Goal: Task Accomplishment & Management: Manage account settings

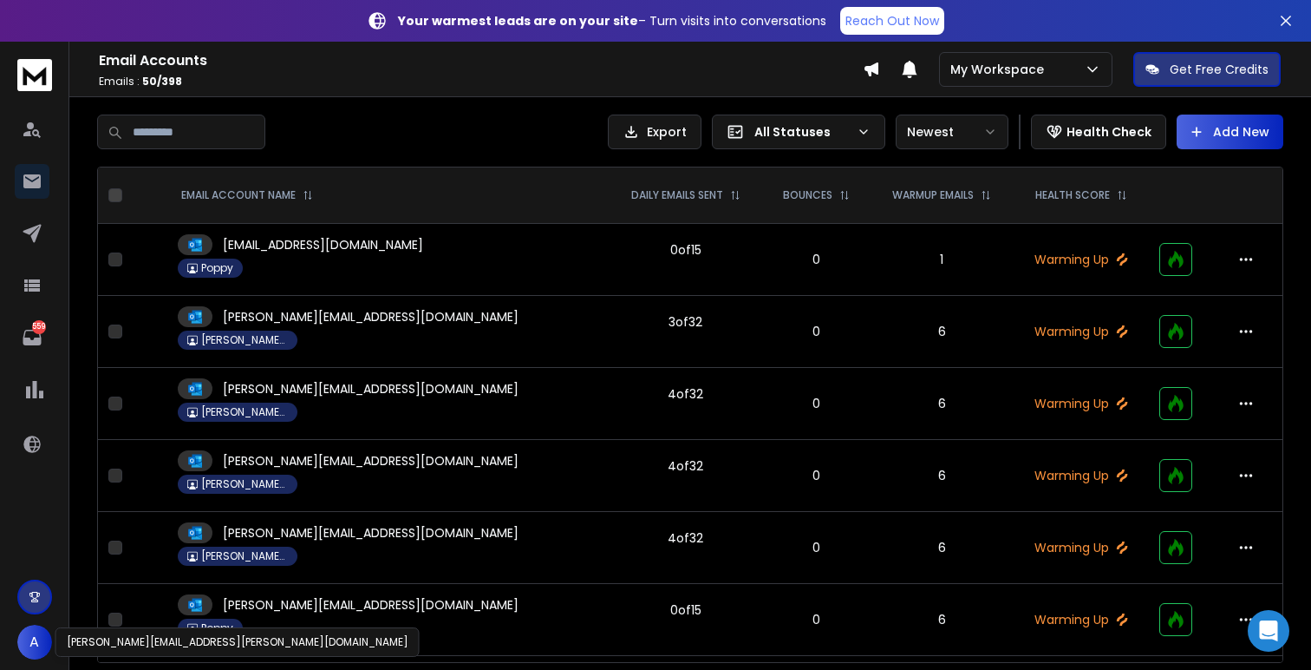
click at [38, 639] on span "A" at bounding box center [34, 641] width 35 height 35
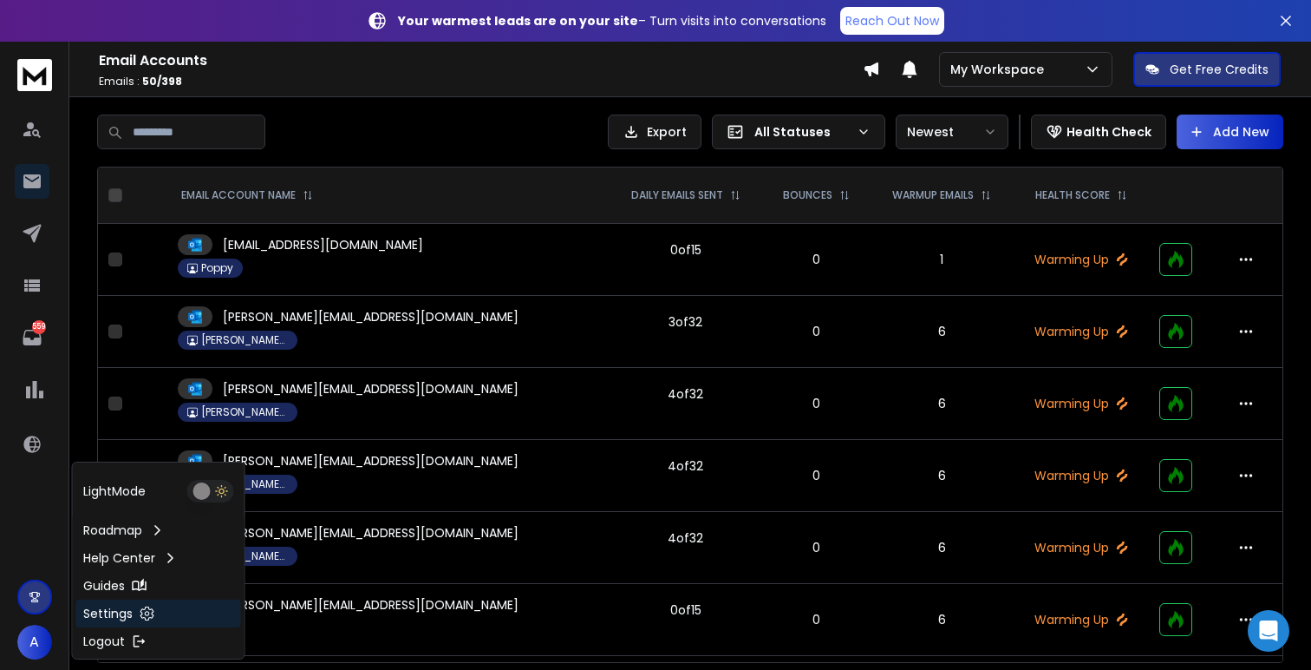
click at [119, 611] on p "Settings" at bounding box center [107, 613] width 49 height 17
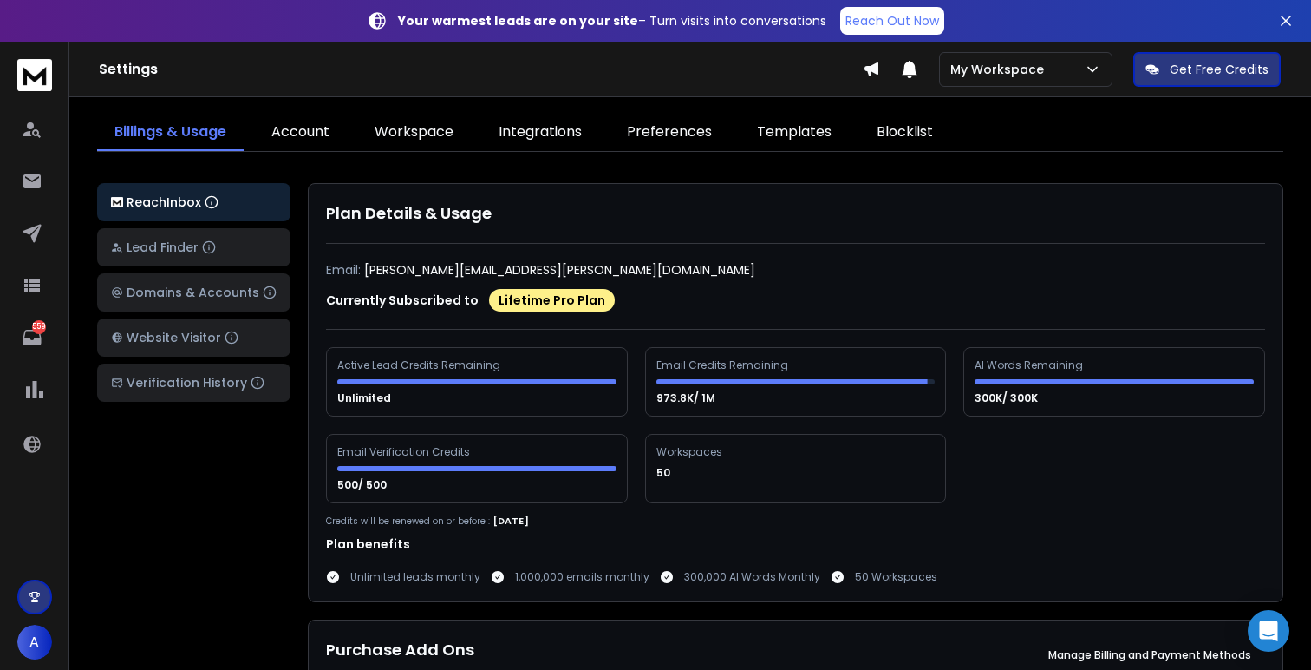
click at [436, 141] on link "Workspace" at bounding box center [414, 132] width 114 height 36
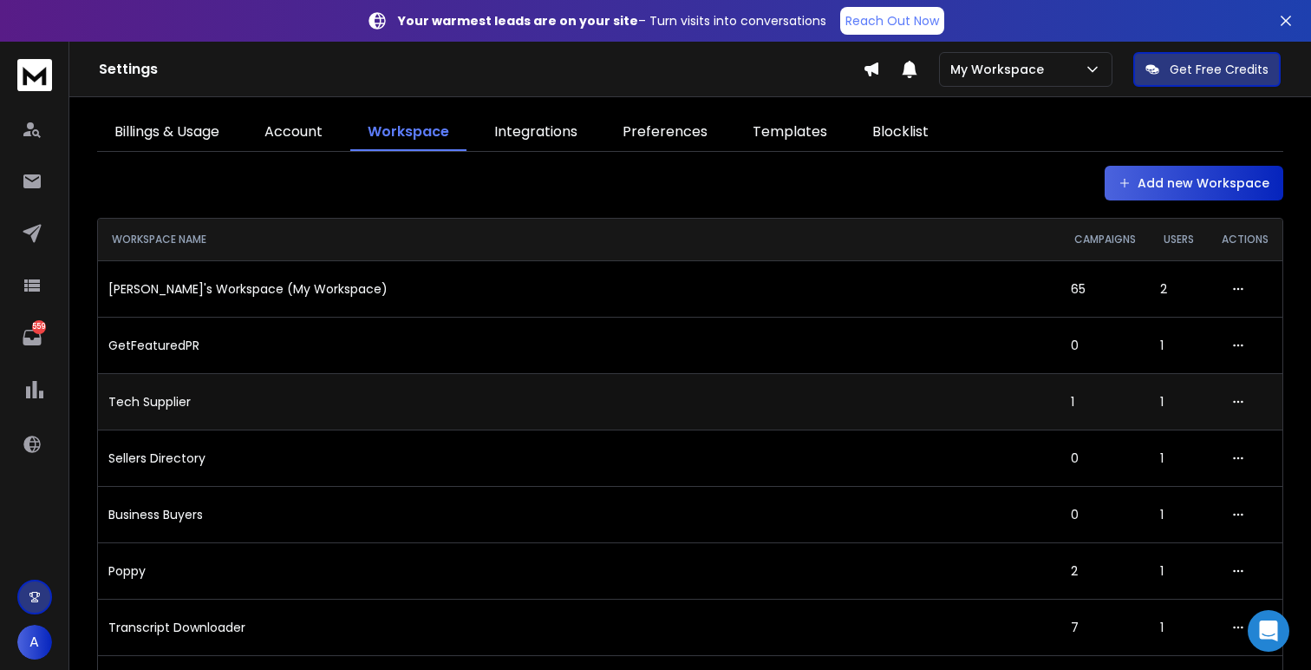
click at [739, 389] on td "Tech Supplier" at bounding box center [579, 401] width 963 height 56
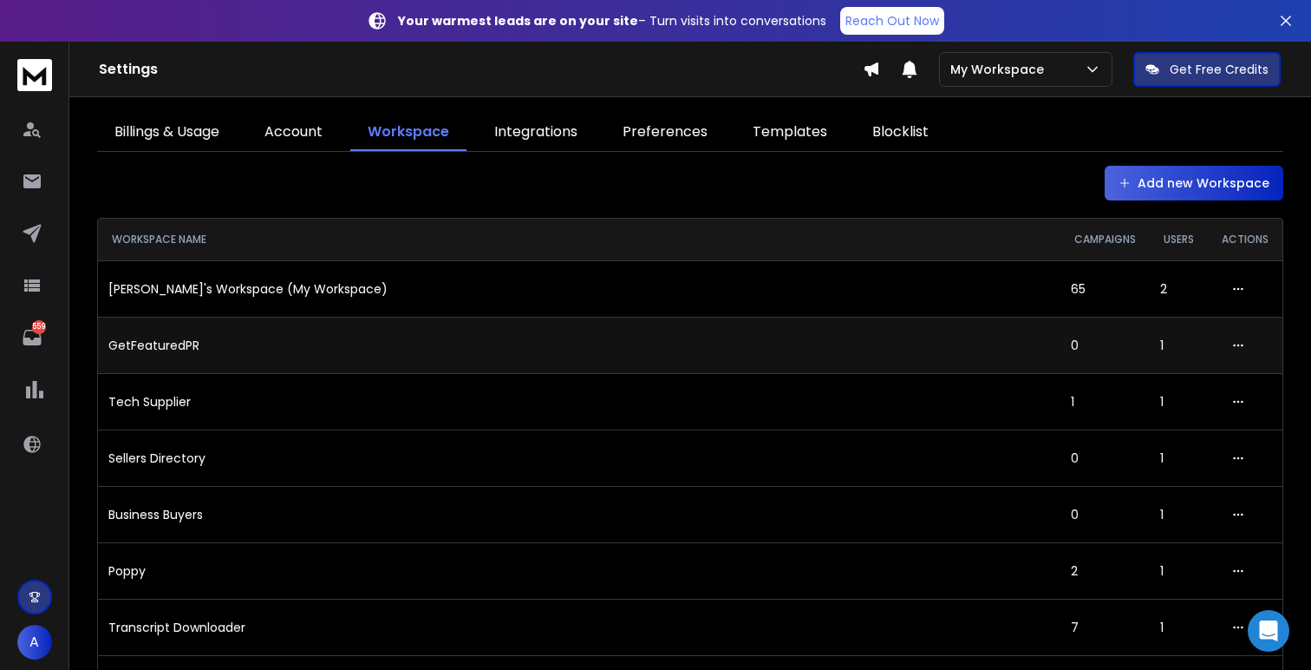
click at [184, 350] on td "GetFeaturedPR" at bounding box center [579, 345] width 963 height 56
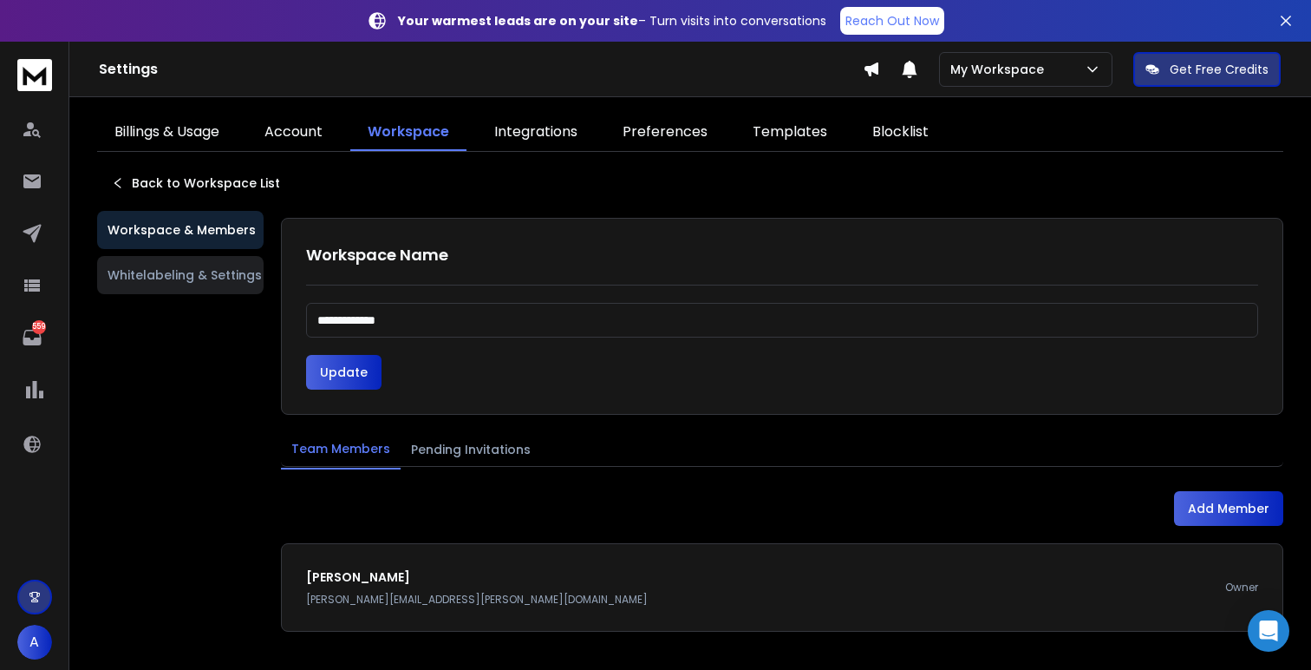
scroll to position [72, 0]
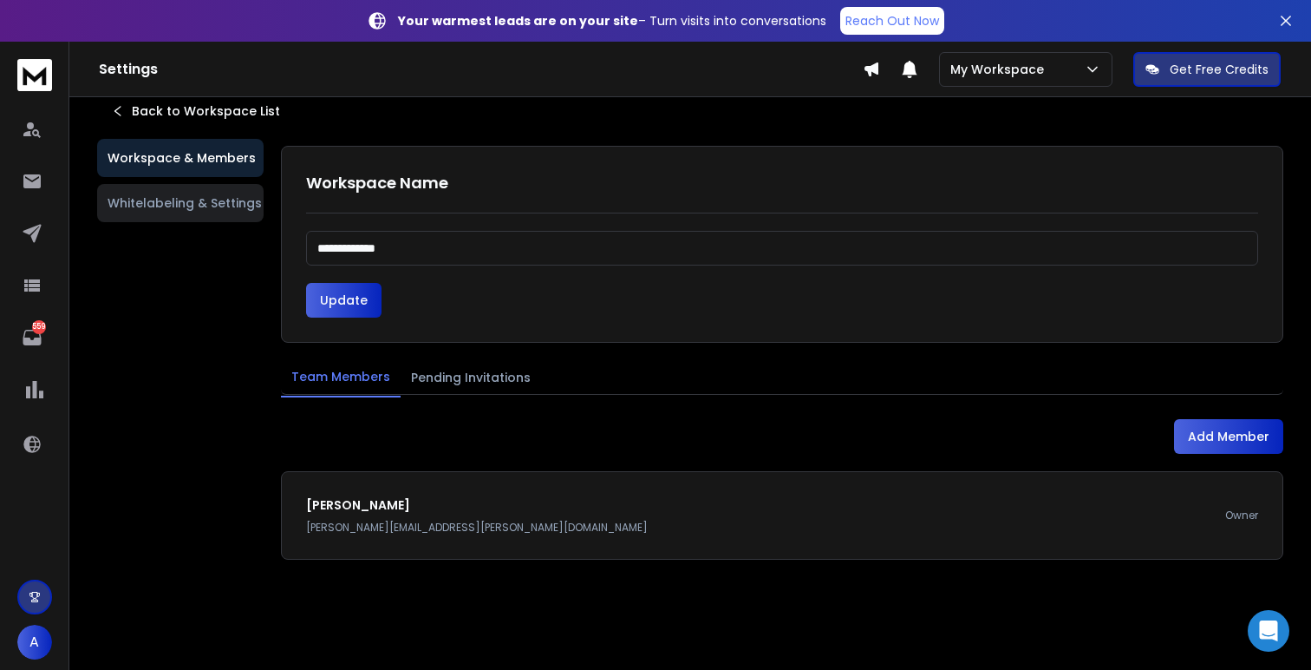
click at [482, 379] on button "Pending Invitations" at bounding box center [471, 377] width 141 height 38
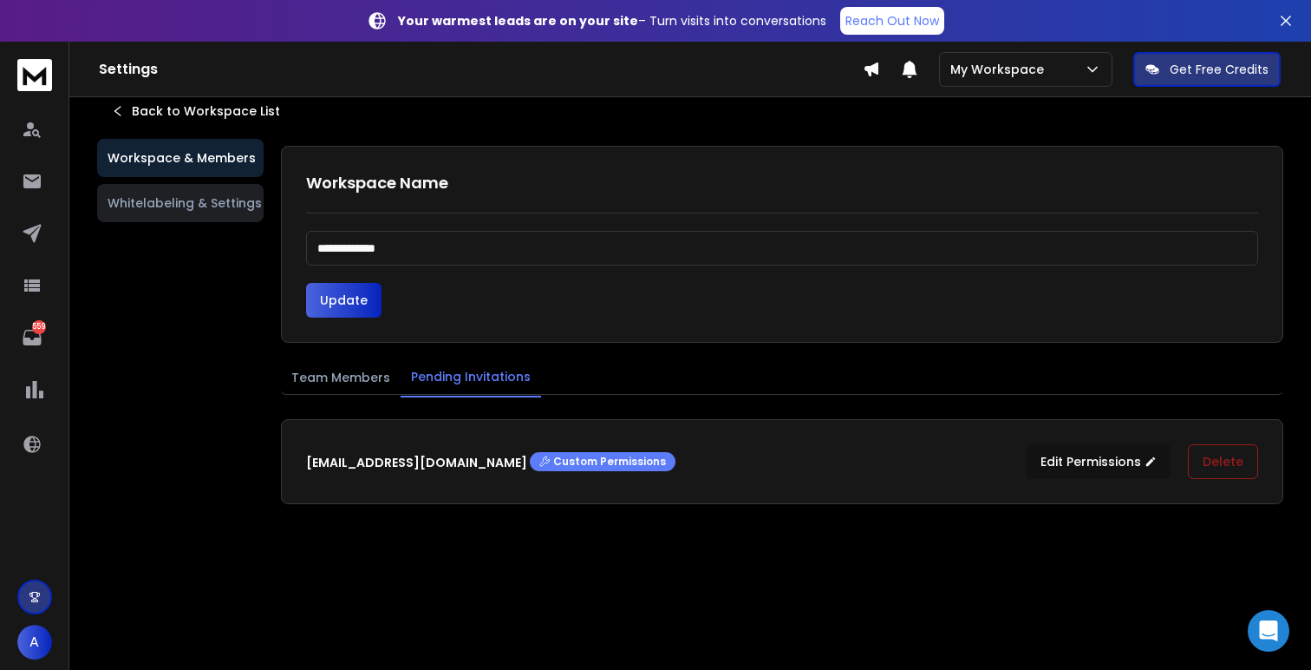
click at [379, 385] on button "Team Members" at bounding box center [341, 377] width 120 height 38
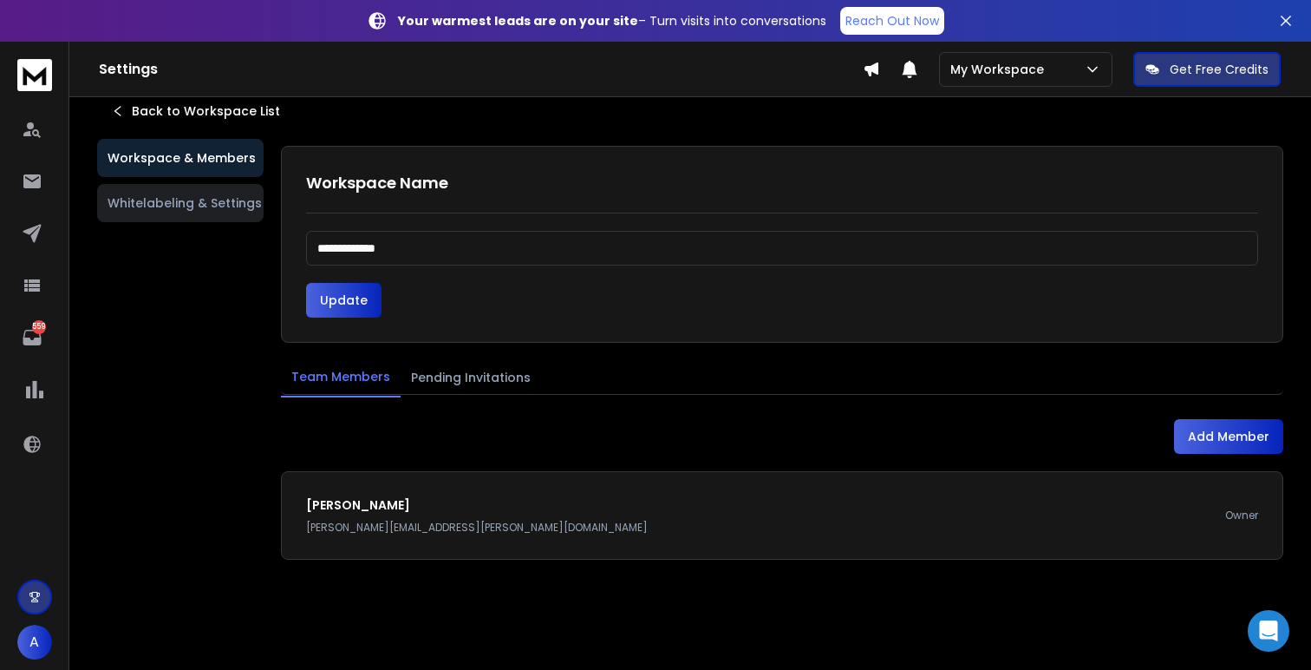
click at [500, 376] on button "Pending Invitations" at bounding box center [471, 377] width 141 height 38
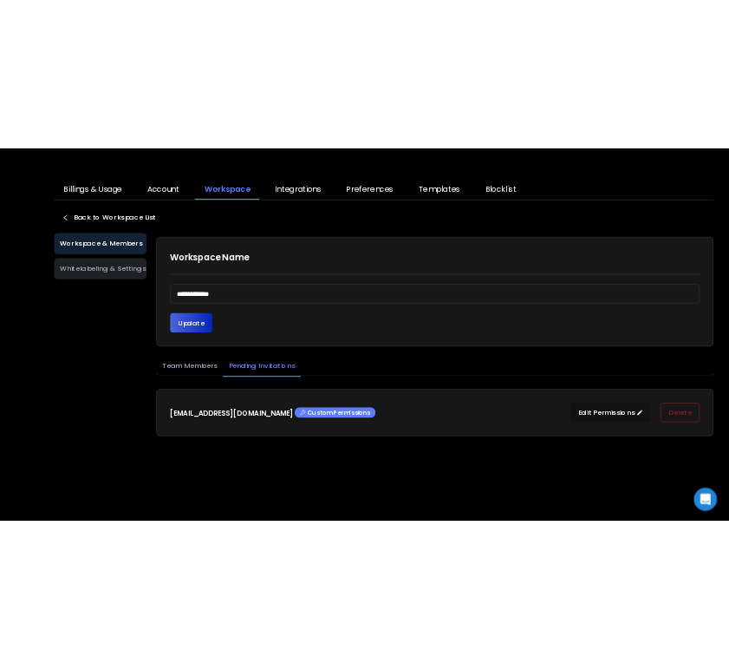
scroll to position [0, 0]
